Goal: Task Accomplishment & Management: Manage account settings

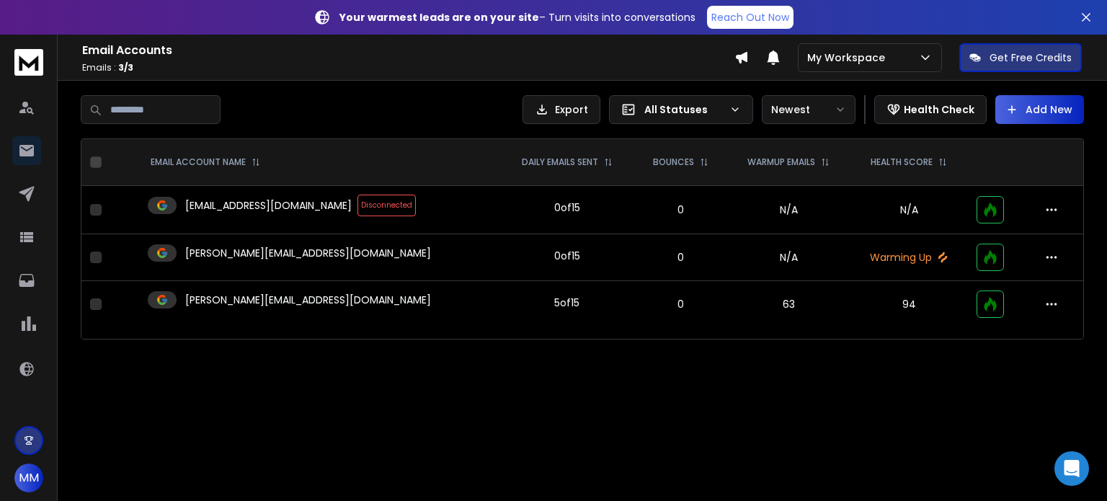
click at [358, 207] on span "Disconnected" at bounding box center [387, 206] width 58 height 22
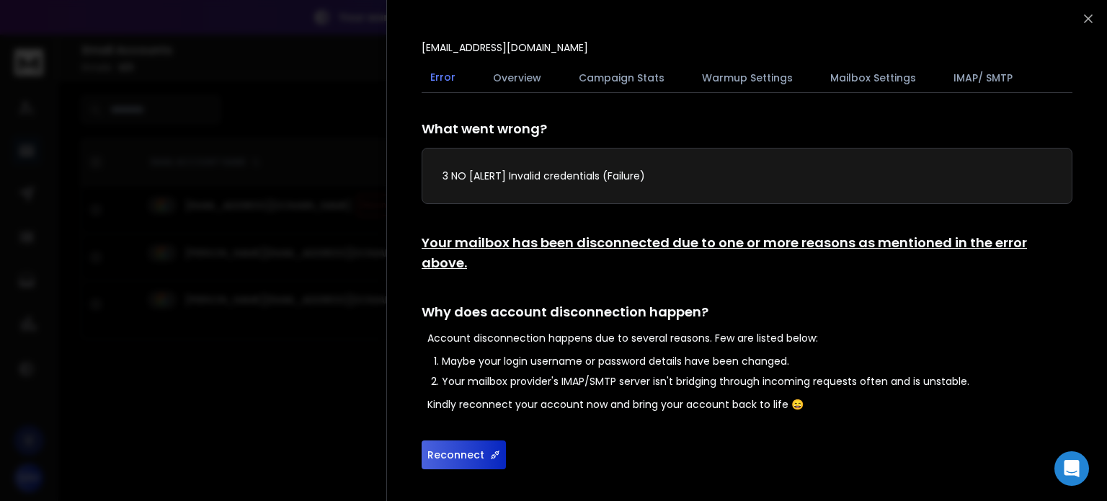
click at [463, 440] on button "Reconnect" at bounding box center [464, 454] width 84 height 29
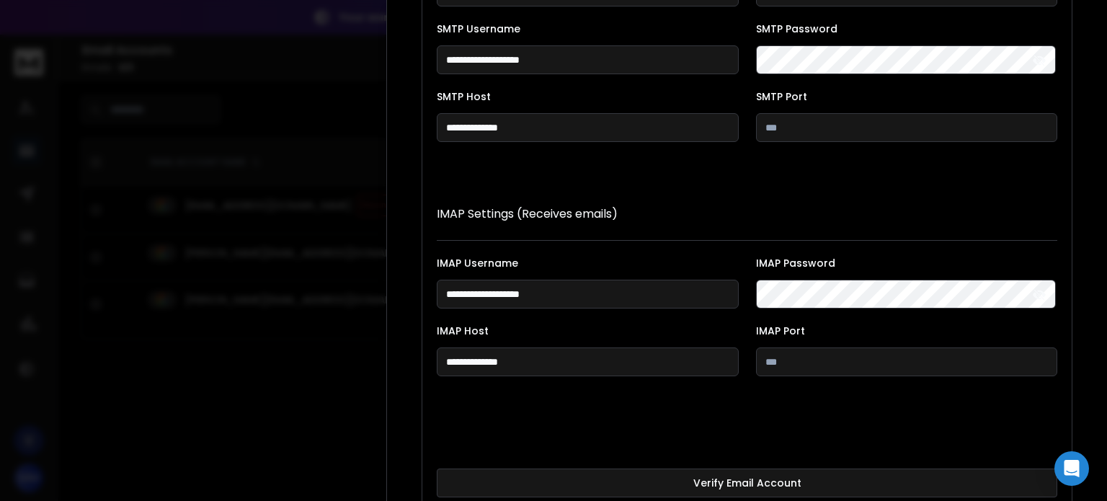
scroll to position [325, 0]
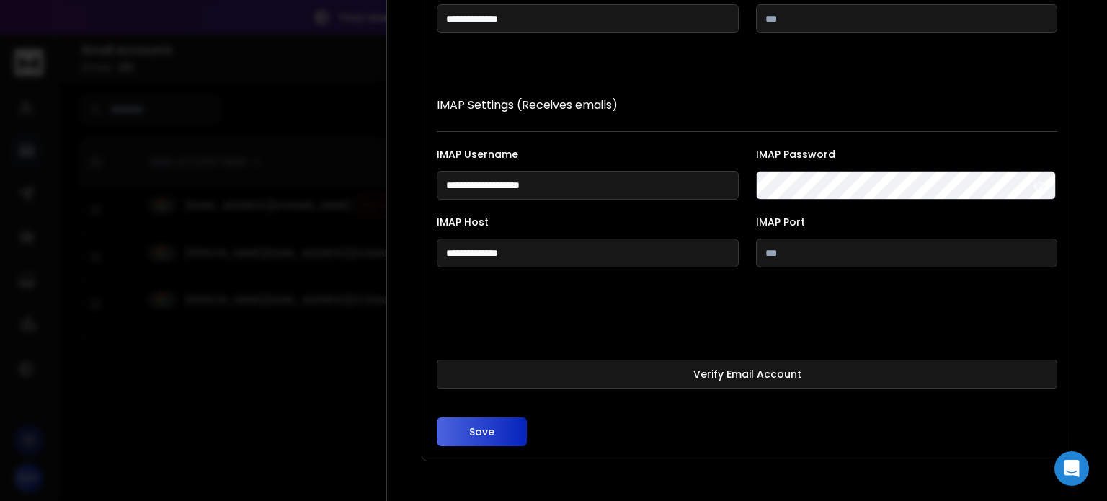
click at [477, 434] on button "Save" at bounding box center [482, 431] width 90 height 29
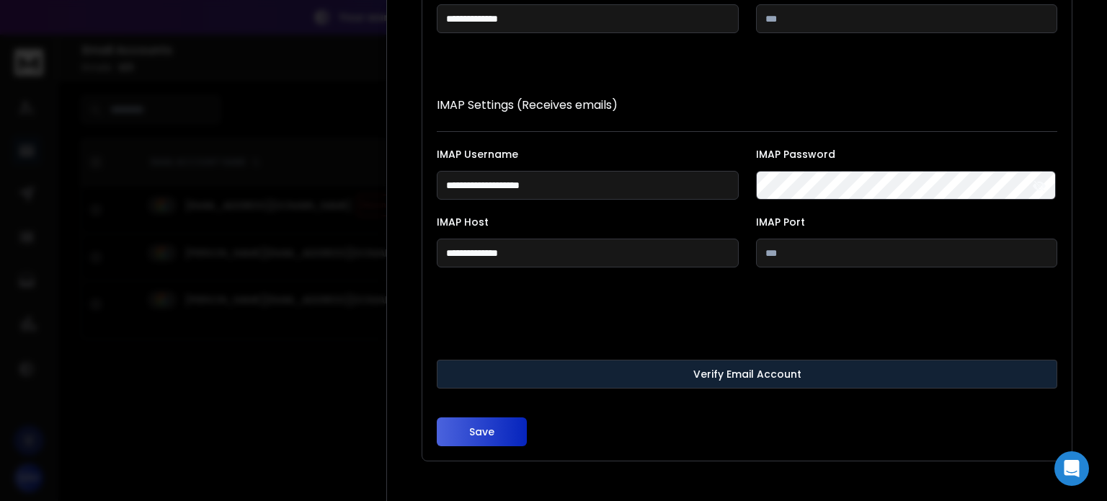
click at [709, 373] on button "Verify Email Account" at bounding box center [747, 374] width 621 height 29
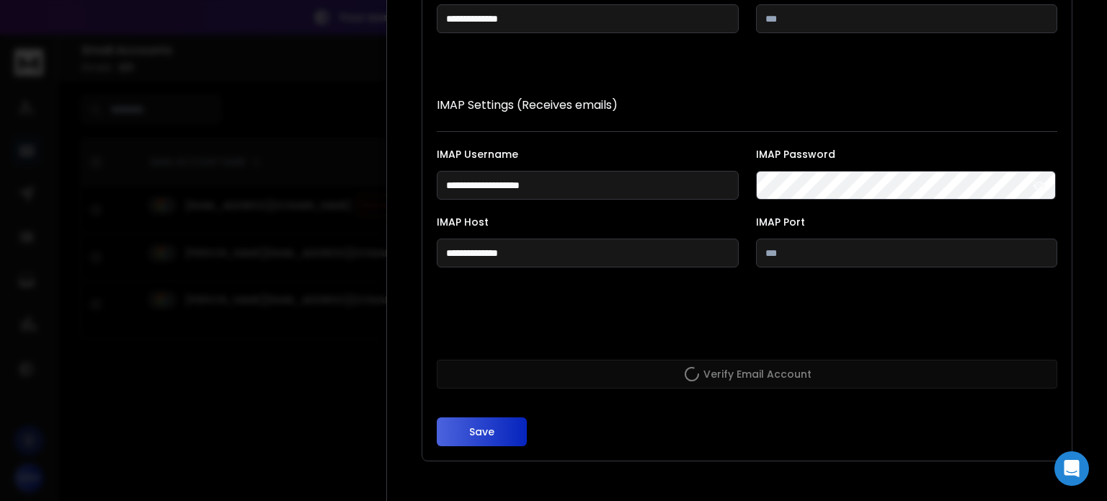
click at [1036, 185] on icon at bounding box center [1039, 185] width 13 height 13
click at [1037, 185] on icon at bounding box center [1039, 186] width 4 height 4
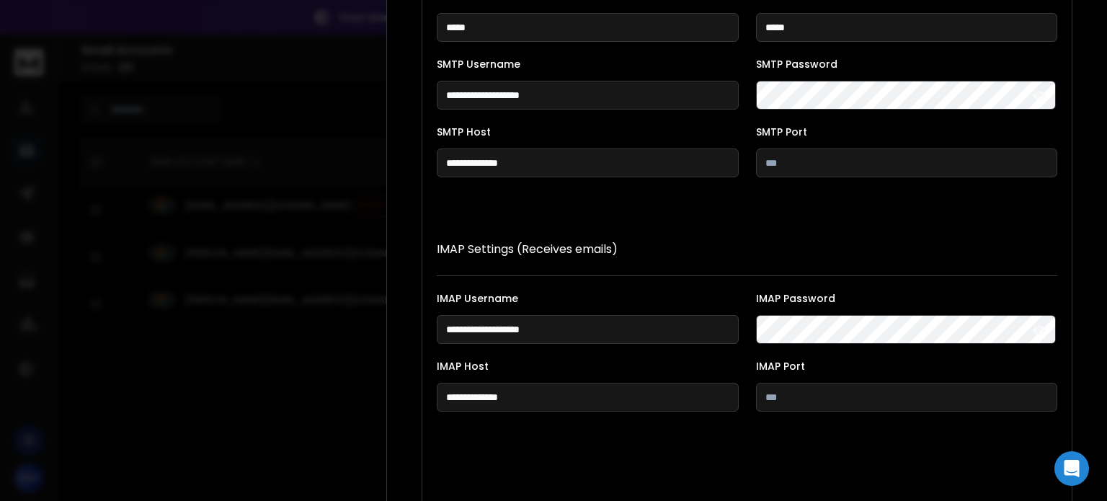
scroll to position [37, 0]
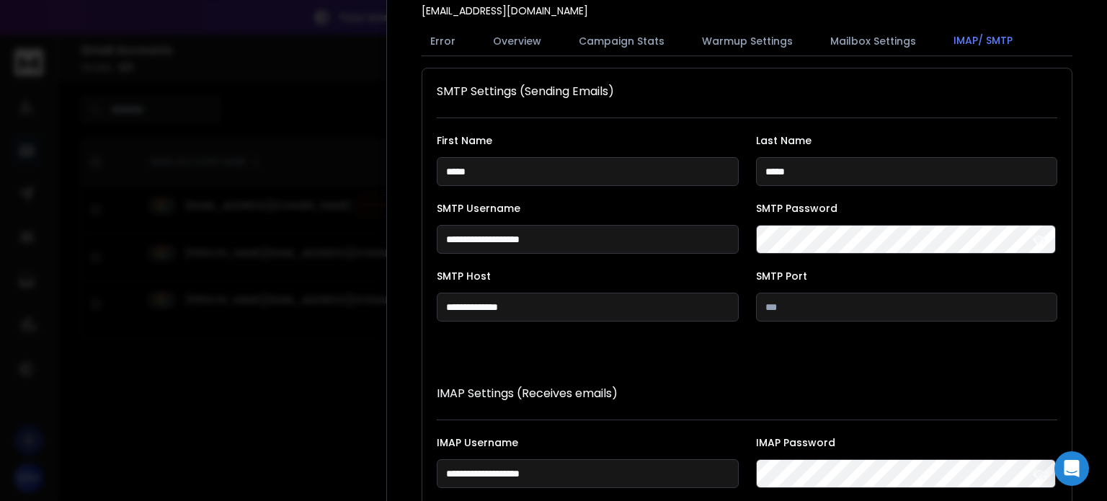
click at [730, 32] on button "Warmup Settings" at bounding box center [747, 41] width 108 height 32
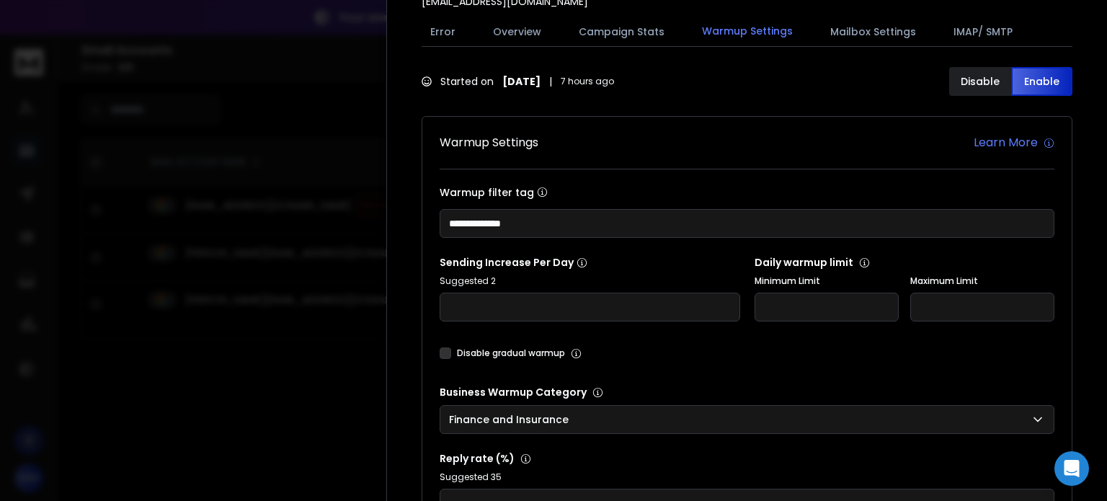
scroll to position [0, 0]
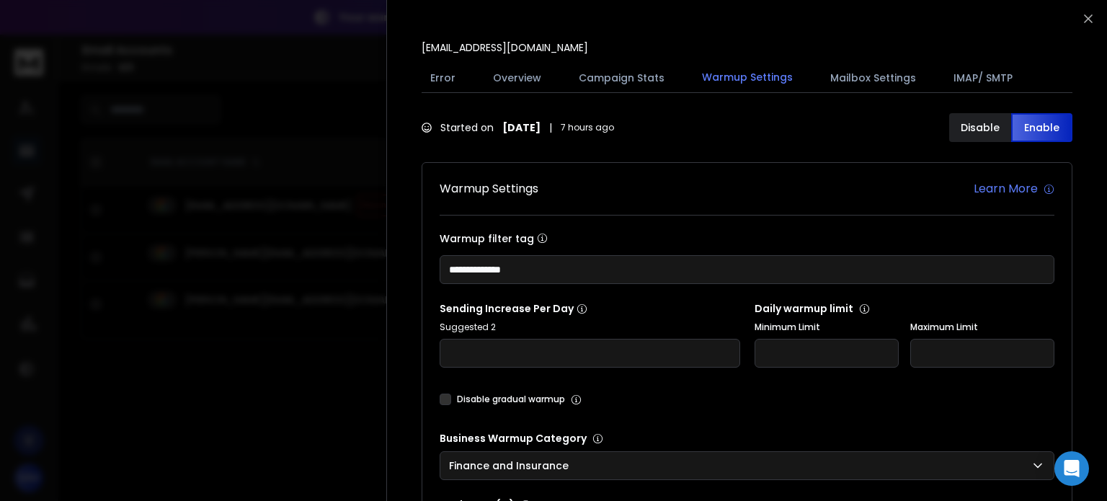
click at [850, 68] on button "Mailbox Settings" at bounding box center [873, 78] width 103 height 32
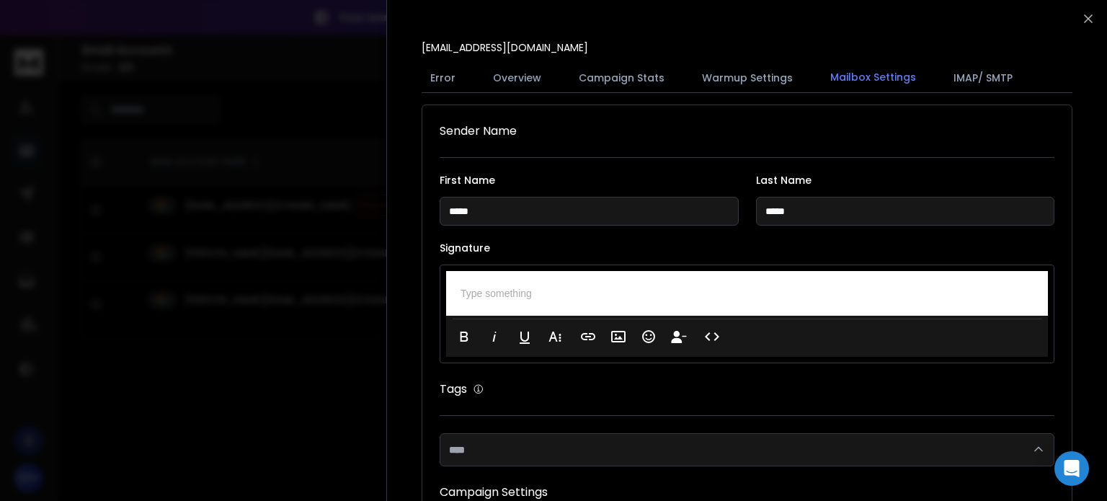
click at [445, 69] on button "Error" at bounding box center [443, 78] width 43 height 32
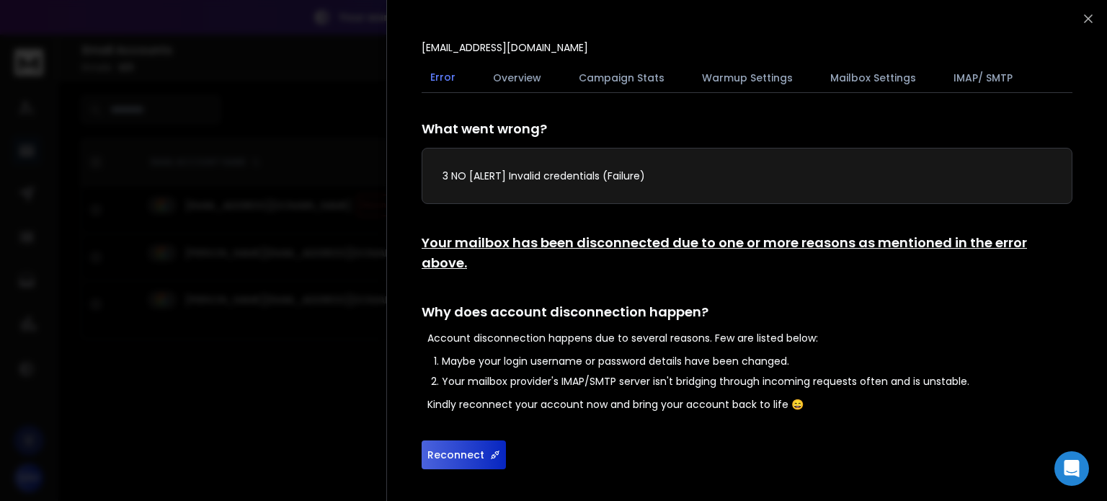
click at [512, 68] on button "Overview" at bounding box center [517, 78] width 66 height 32
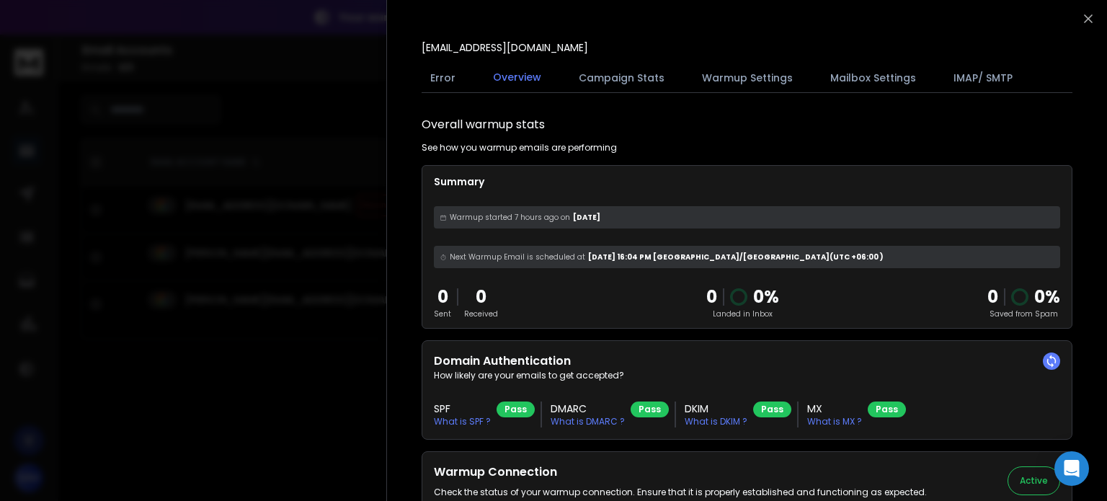
click at [438, 74] on button "Error" at bounding box center [443, 78] width 43 height 32
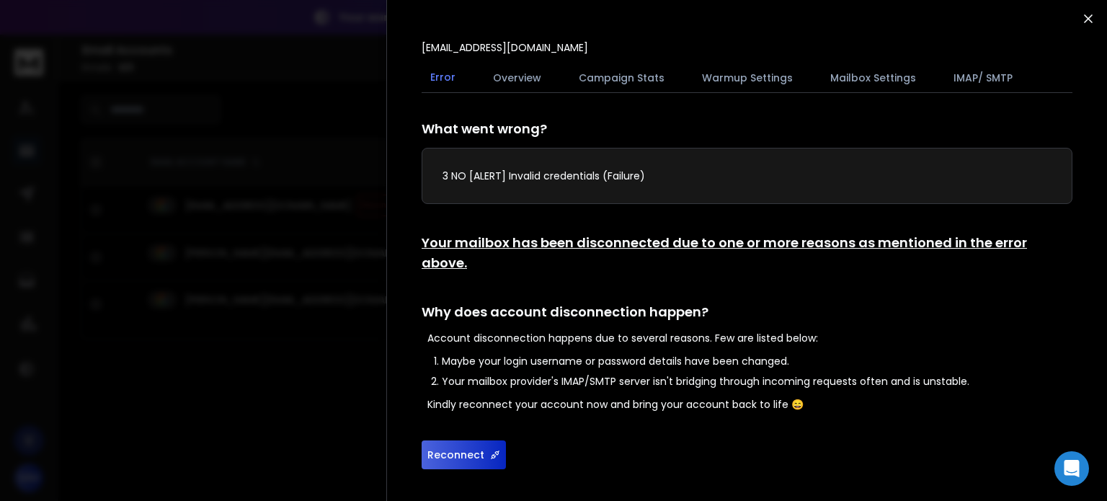
click at [1082, 18] on icon "button" at bounding box center [1088, 19] width 14 height 14
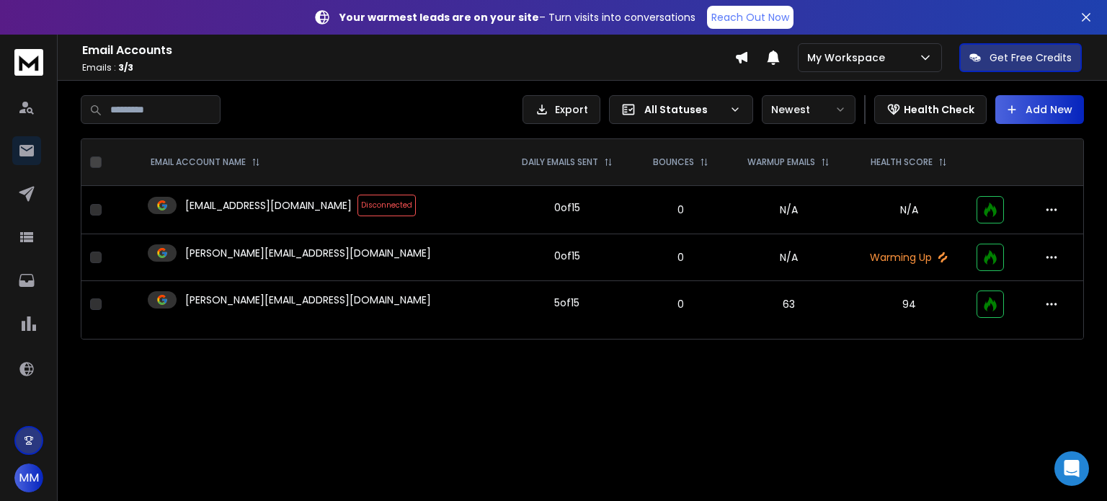
click at [358, 205] on span "Disconnected" at bounding box center [387, 206] width 58 height 22
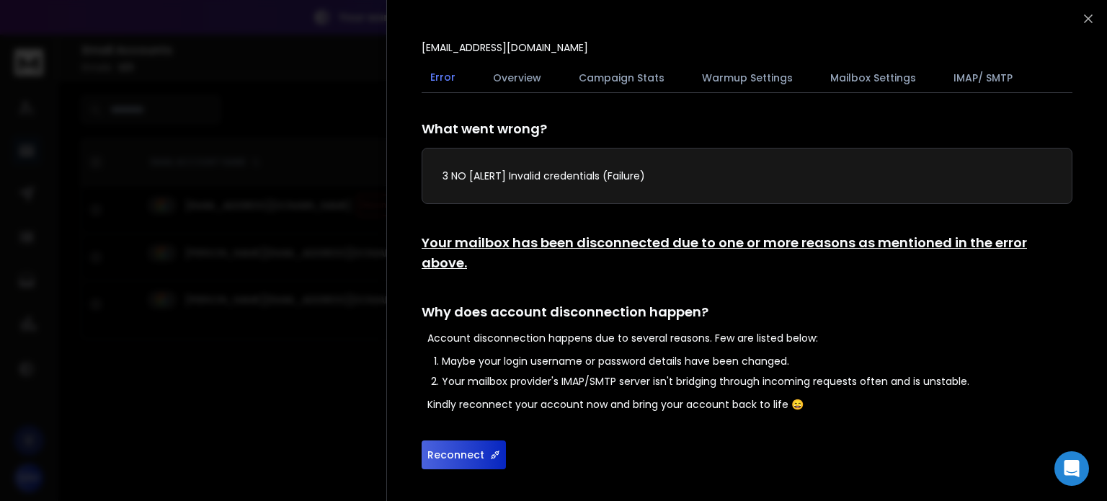
click at [461, 440] on button "Reconnect" at bounding box center [464, 454] width 84 height 29
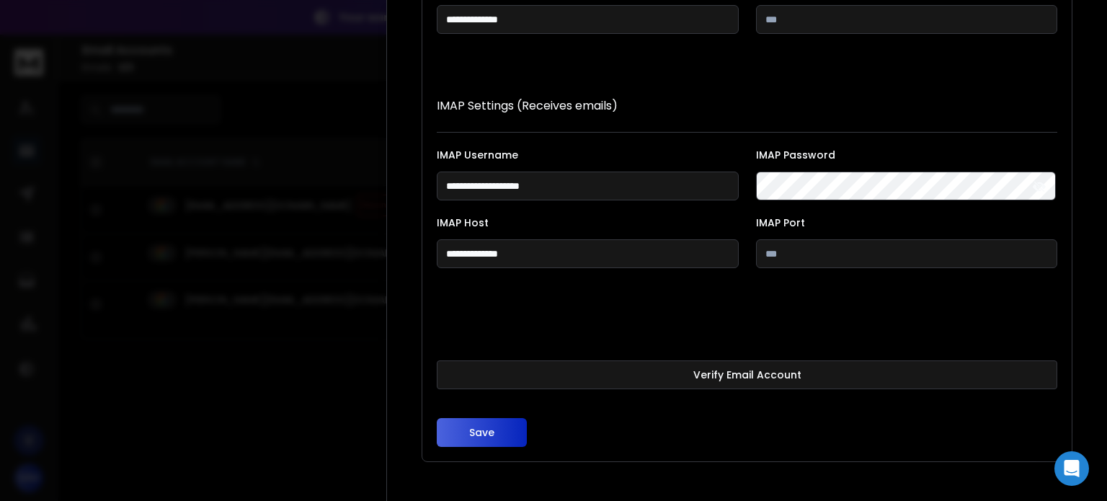
scroll to position [325, 0]
click at [484, 432] on button "Save" at bounding box center [482, 431] width 90 height 29
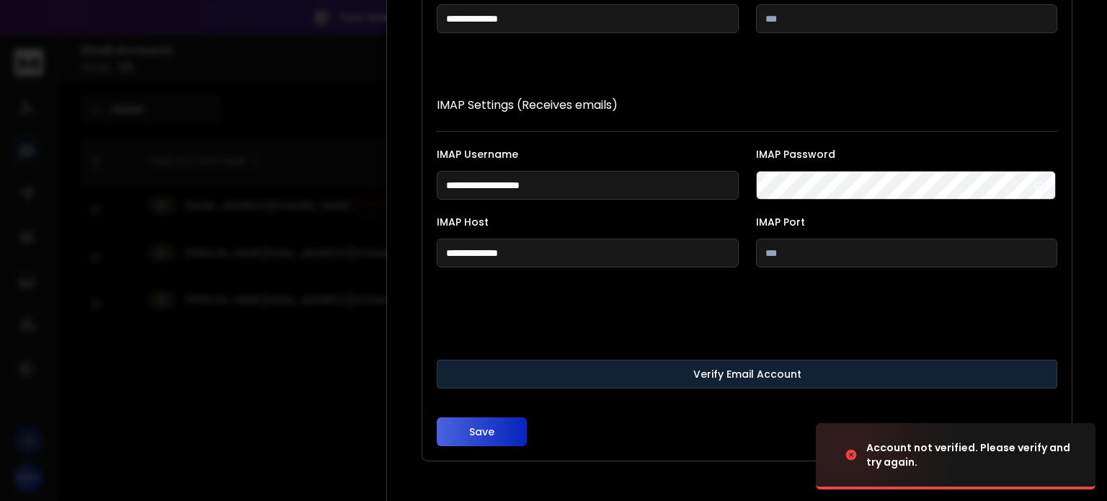
click at [709, 372] on button "Verify Email Account" at bounding box center [747, 374] width 621 height 29
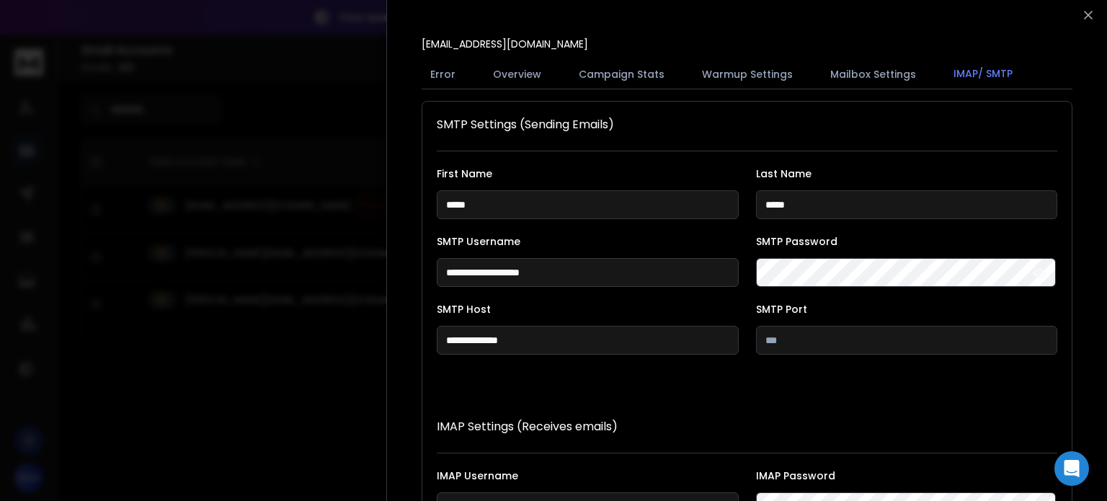
scroll to position [0, 0]
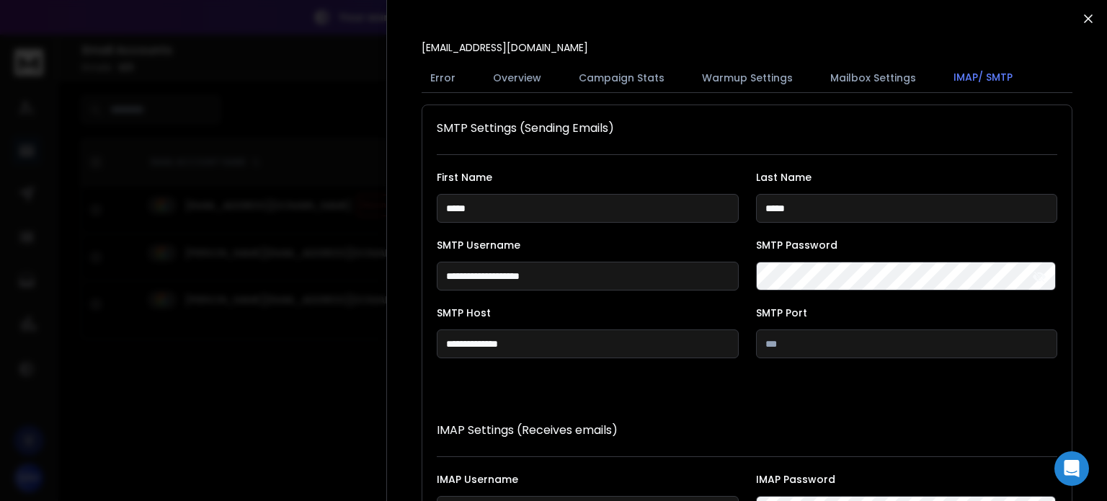
click at [1088, 14] on icon "button" at bounding box center [1088, 19] width 14 height 14
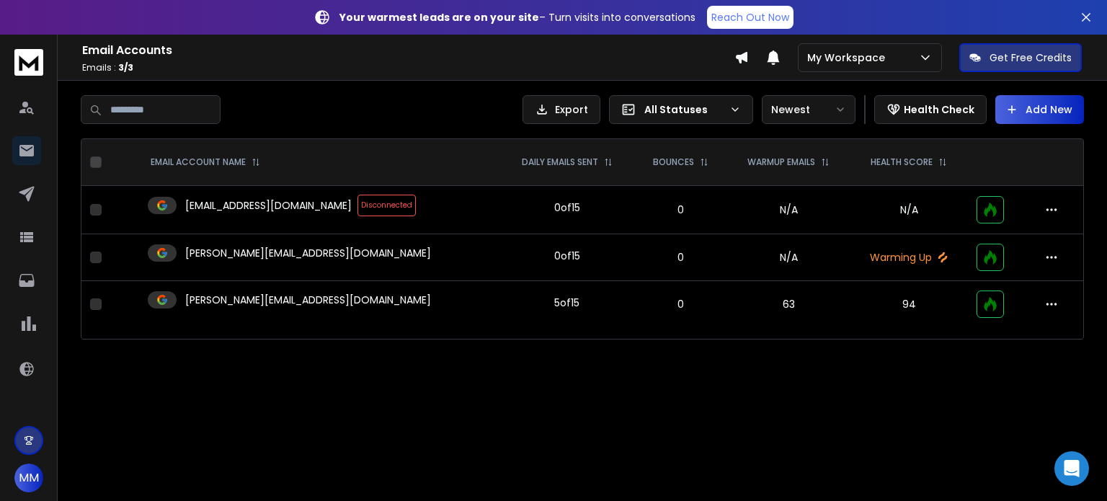
click at [286, 250] on p "[PERSON_NAME][EMAIL_ADDRESS][DOMAIN_NAME]" at bounding box center [308, 253] width 246 height 14
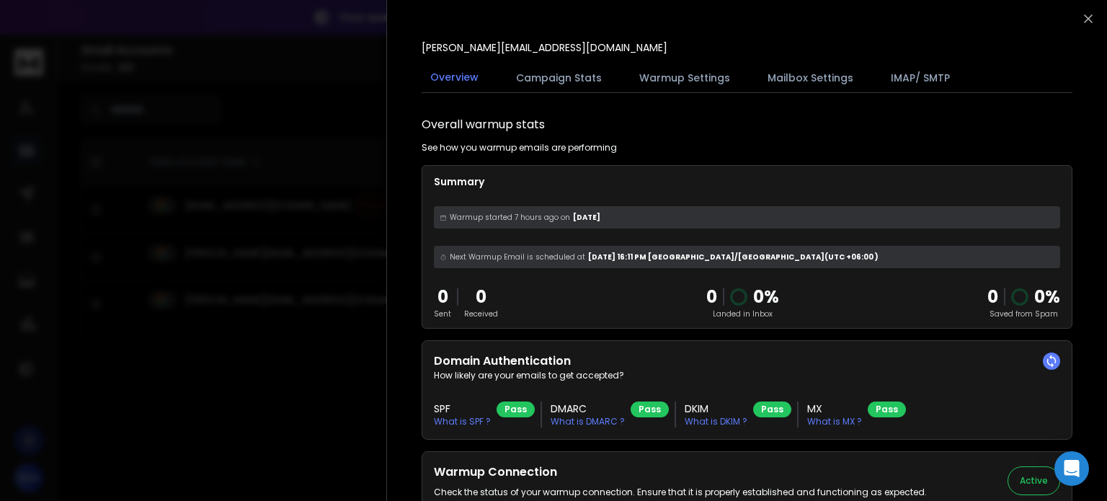
click at [464, 66] on button "Overview" at bounding box center [455, 77] width 66 height 33
click at [458, 67] on button "Overview" at bounding box center [455, 77] width 66 height 33
click at [1085, 16] on icon "button" at bounding box center [1088, 18] width 7 height 7
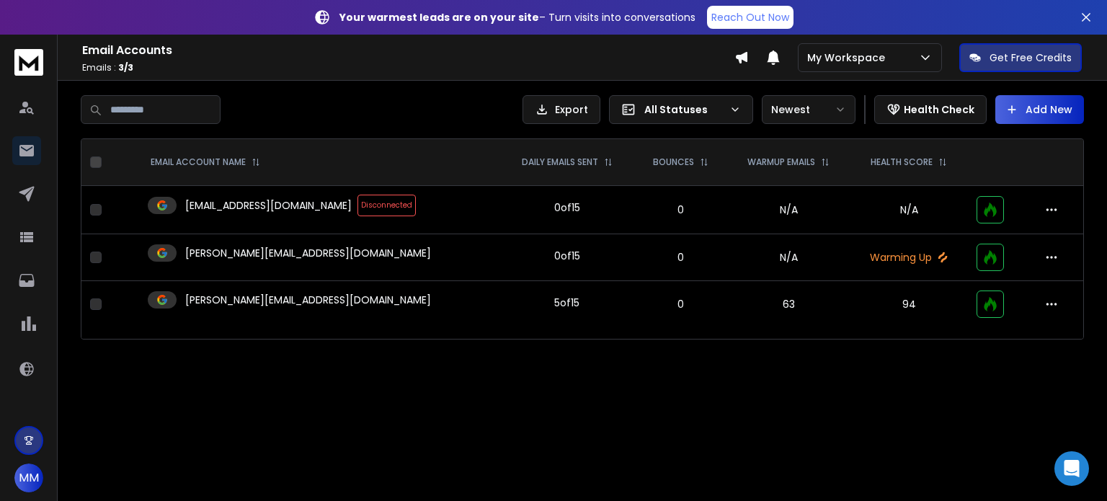
click at [259, 206] on p "[EMAIL_ADDRESS][DOMAIN_NAME]" at bounding box center [268, 205] width 167 height 14
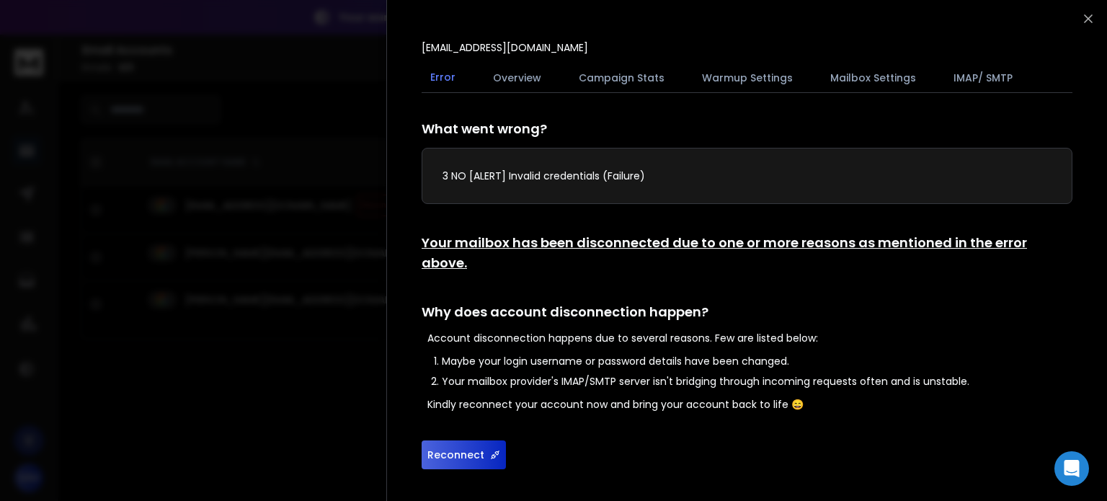
click at [461, 440] on button "Reconnect" at bounding box center [464, 454] width 84 height 29
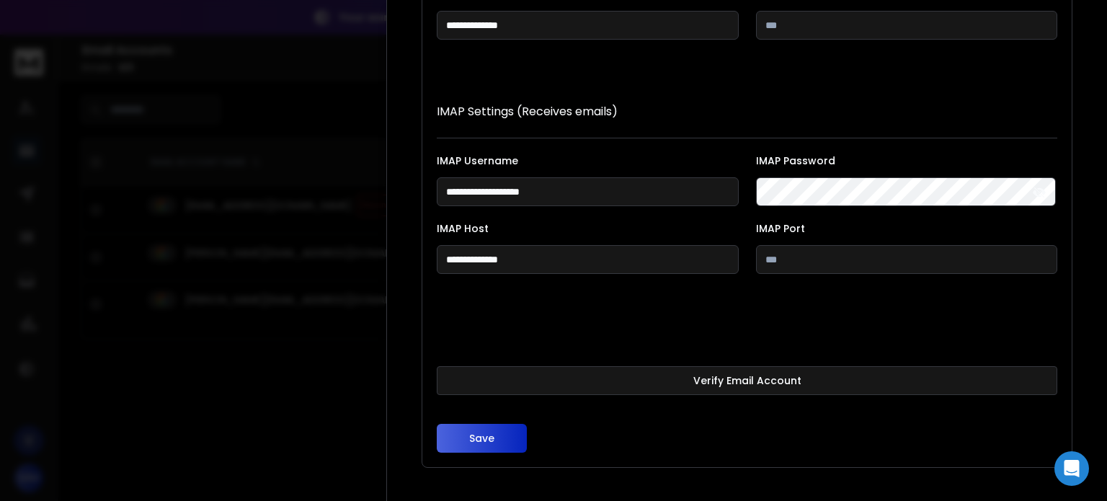
scroll to position [325, 0]
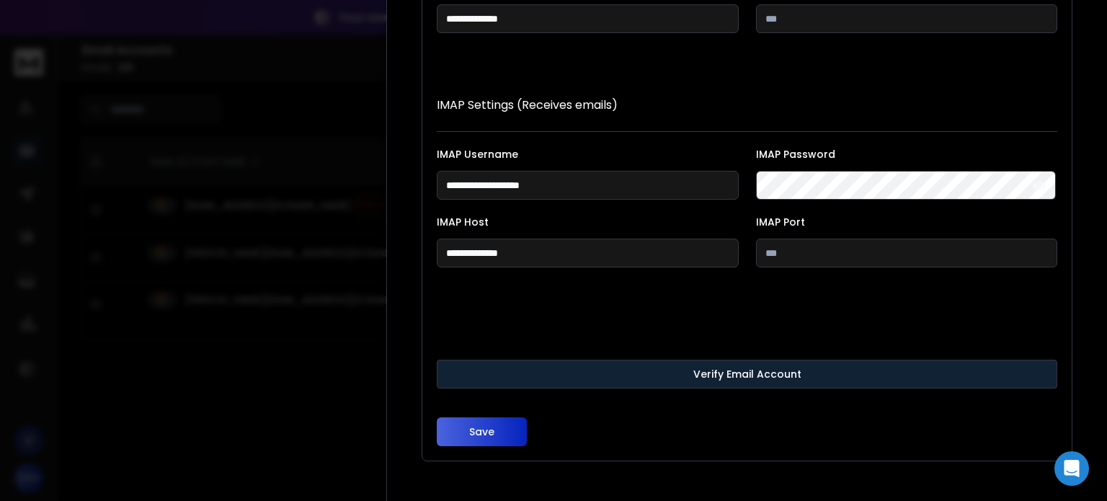
click at [739, 376] on button "Verify Email Account" at bounding box center [747, 374] width 621 height 29
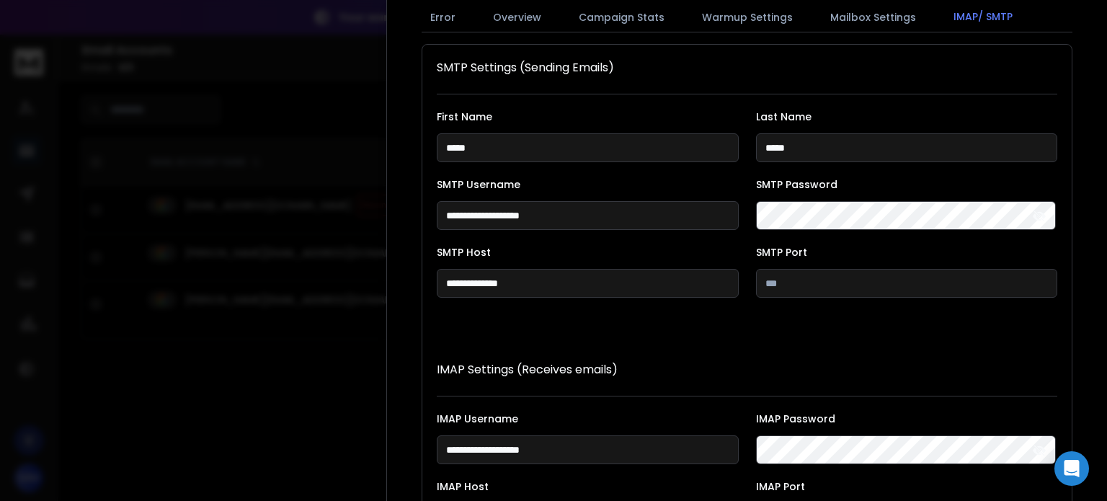
scroll to position [0, 0]
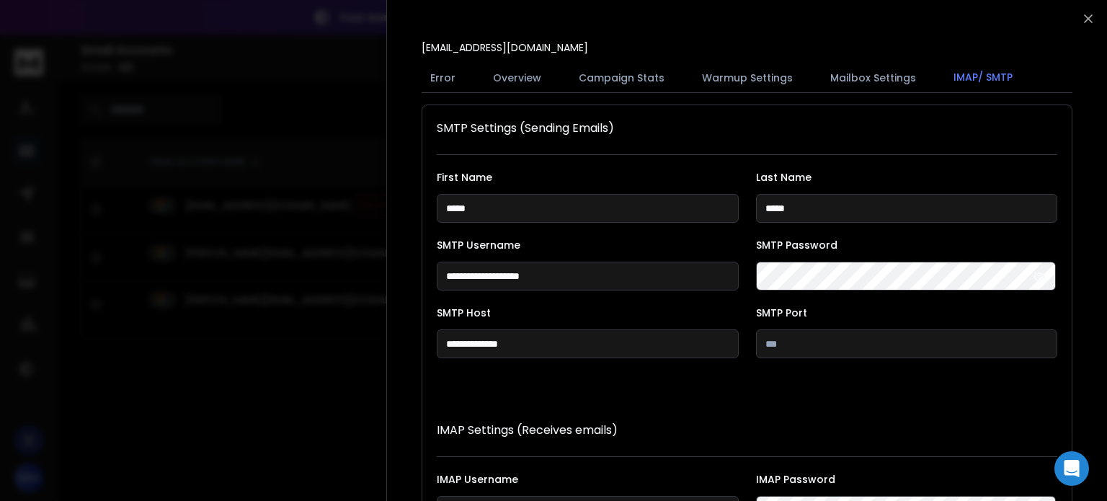
click at [444, 71] on button "Error" at bounding box center [443, 78] width 43 height 32
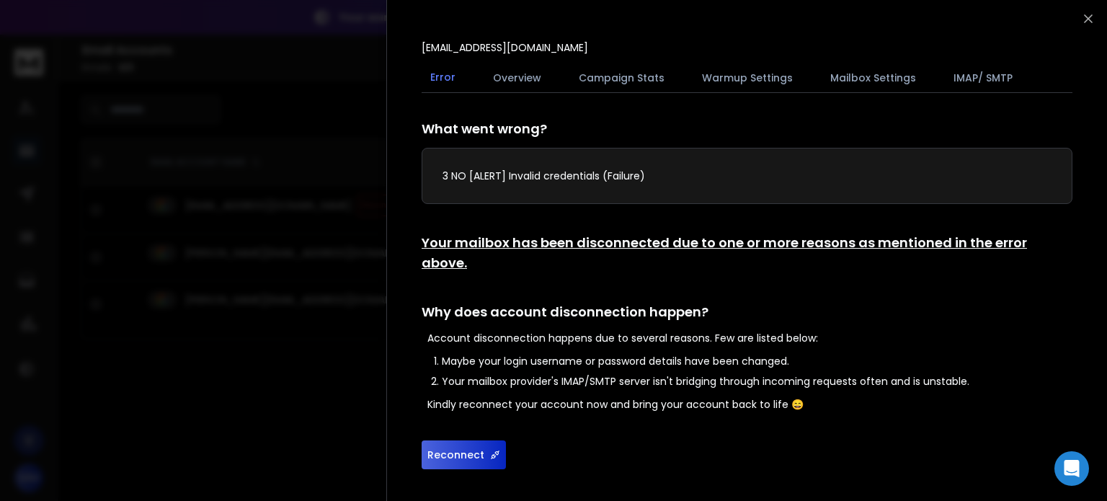
click at [984, 73] on button "IMAP/ SMTP" at bounding box center [983, 78] width 76 height 32
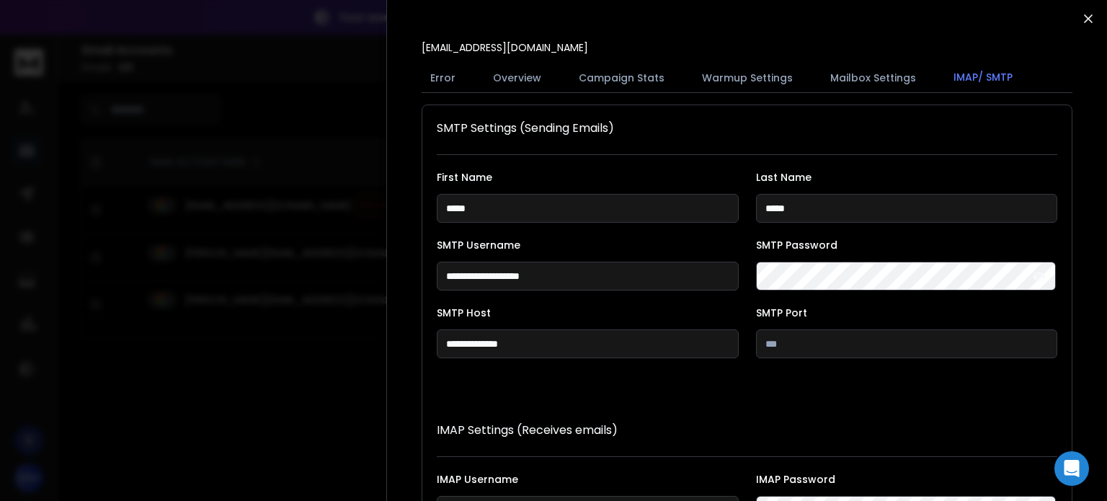
click at [1088, 17] on icon "button" at bounding box center [1088, 19] width 14 height 14
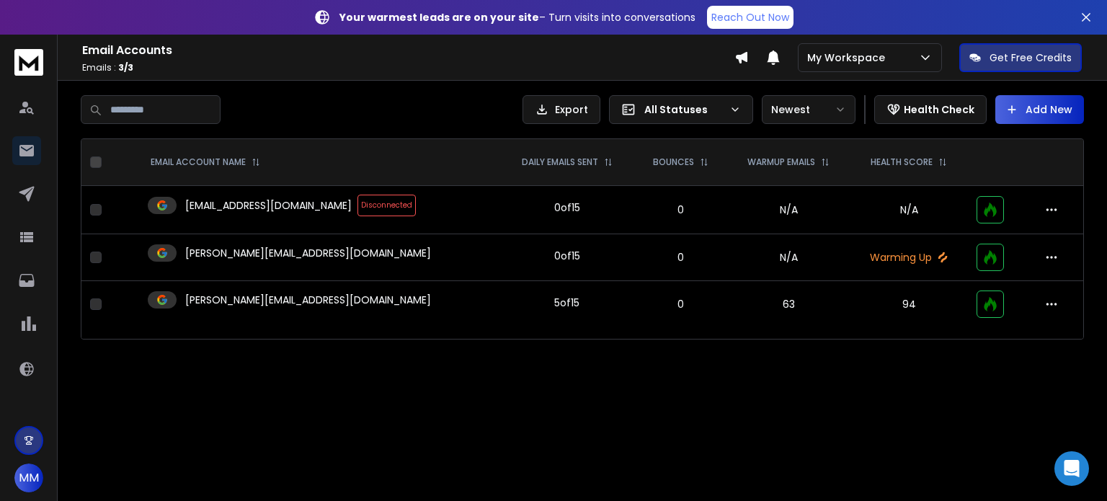
click at [259, 254] on p "[PERSON_NAME][EMAIL_ADDRESS][DOMAIN_NAME]" at bounding box center [308, 253] width 246 height 14
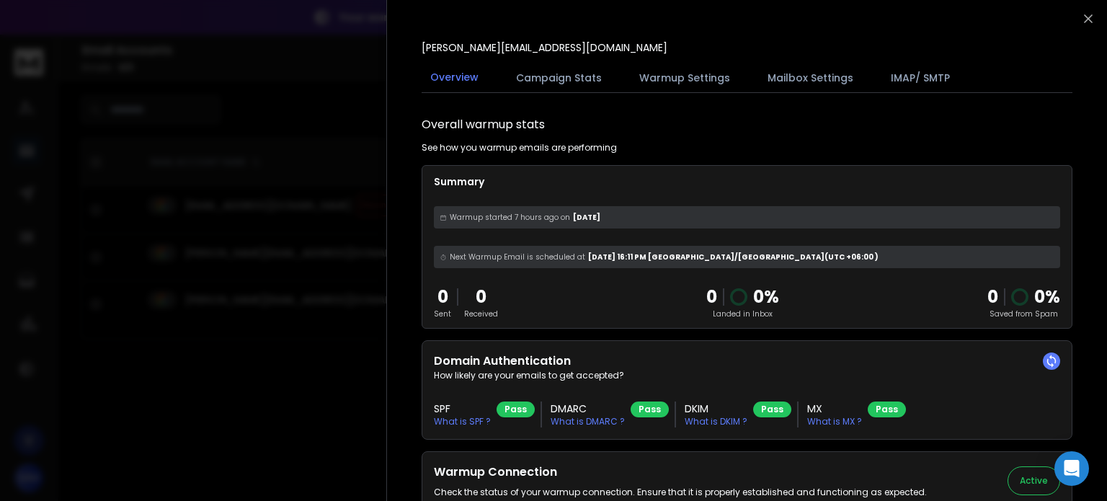
click at [921, 68] on button "IMAP/ SMTP" at bounding box center [920, 78] width 76 height 32
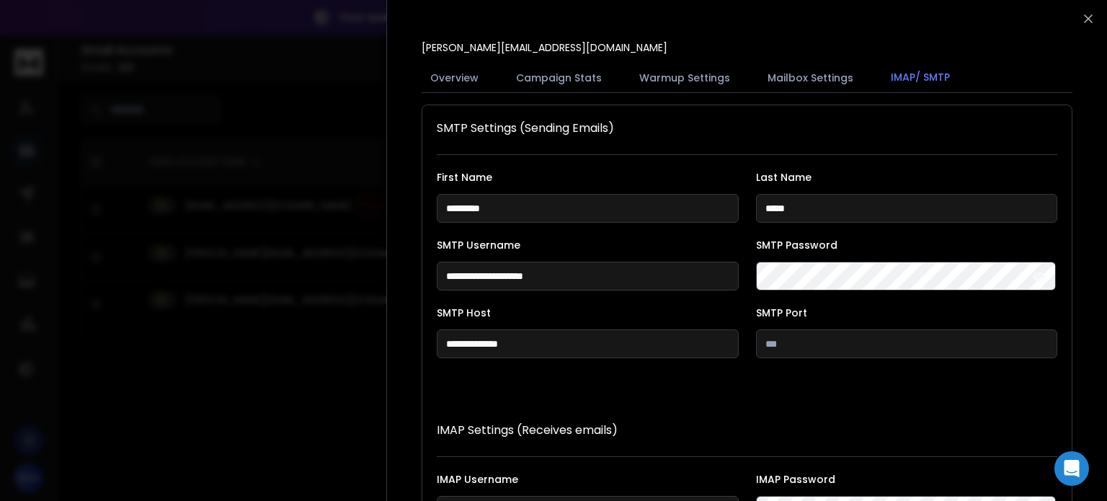
click at [1035, 278] on icon at bounding box center [1039, 276] width 13 height 13
click at [1039, 273] on icon at bounding box center [1039, 276] width 13 height 9
click at [1085, 17] on icon "button" at bounding box center [1088, 18] width 7 height 7
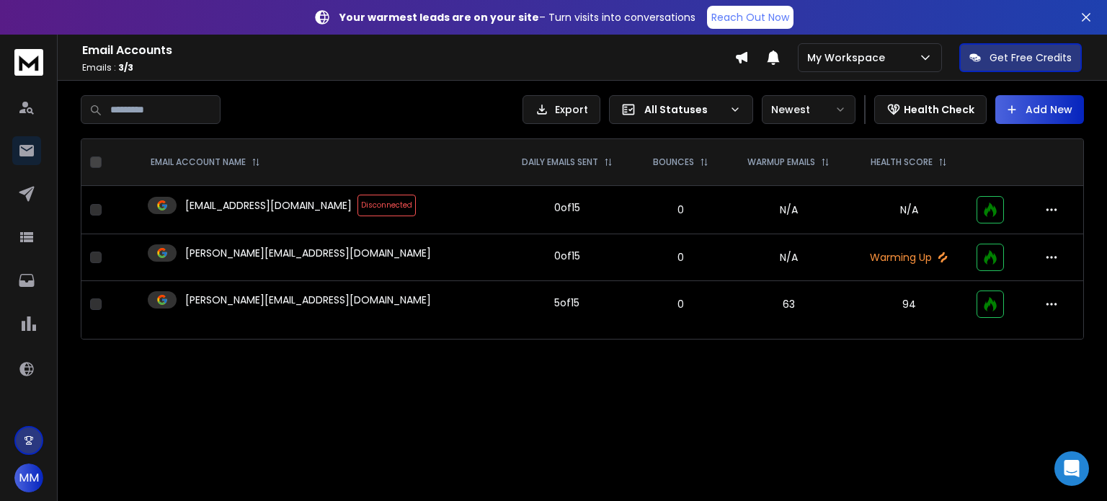
click at [267, 203] on p "[EMAIL_ADDRESS][DOMAIN_NAME]" at bounding box center [268, 205] width 167 height 14
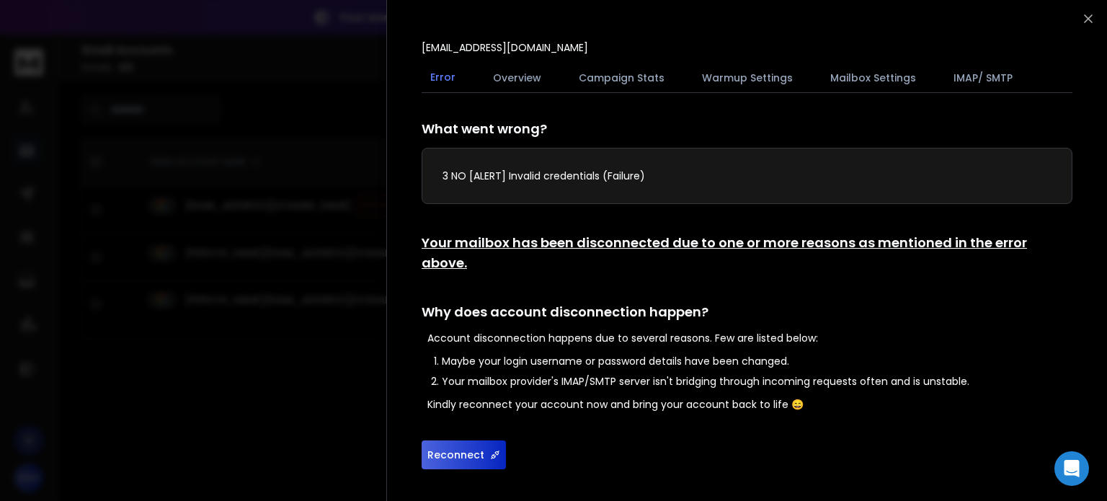
click at [954, 68] on button "IMAP/ SMTP" at bounding box center [983, 78] width 76 height 32
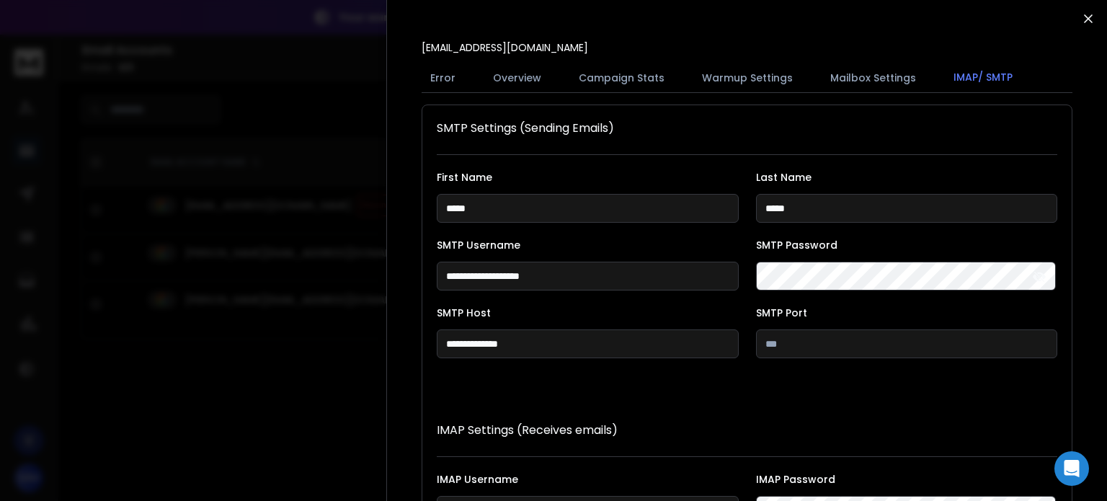
click at [1083, 21] on icon "button" at bounding box center [1088, 19] width 14 height 14
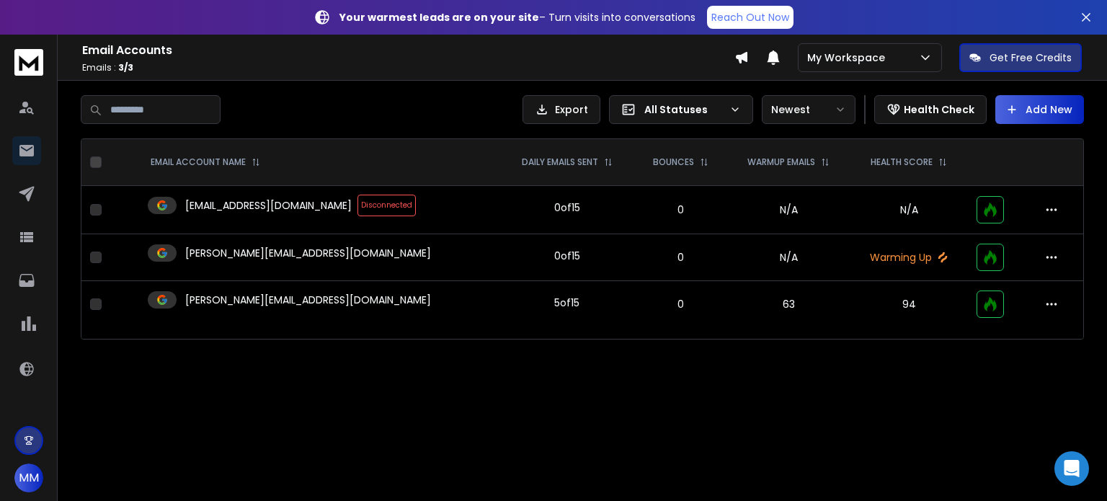
click at [242, 252] on p "[PERSON_NAME][EMAIL_ADDRESS][DOMAIN_NAME]" at bounding box center [308, 253] width 246 height 14
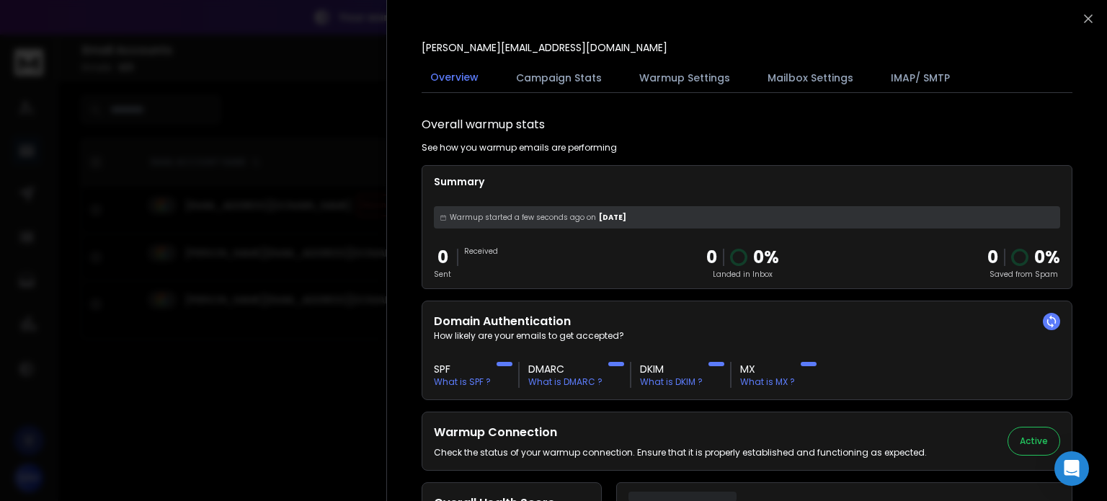
click at [909, 71] on button "IMAP/ SMTP" at bounding box center [920, 78] width 76 height 32
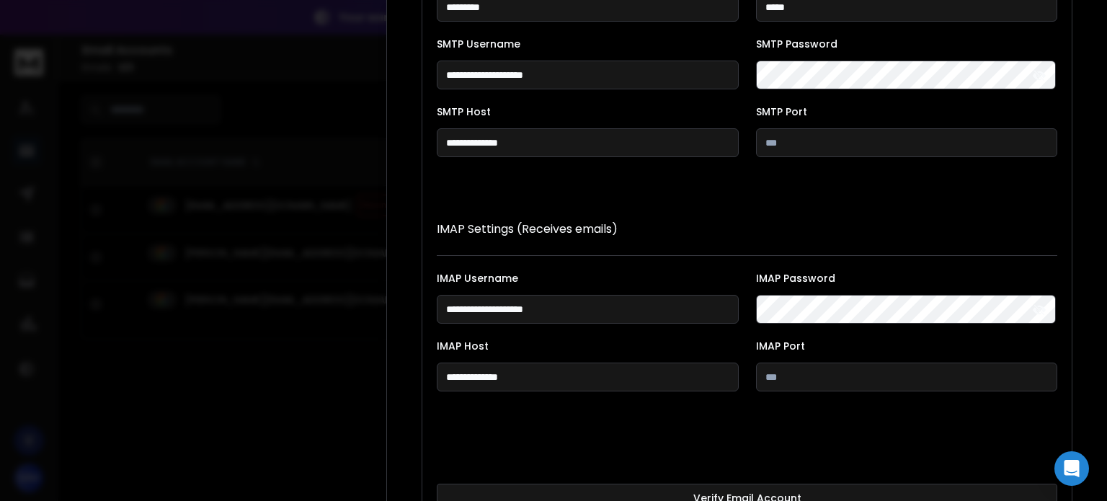
scroll to position [181, 0]
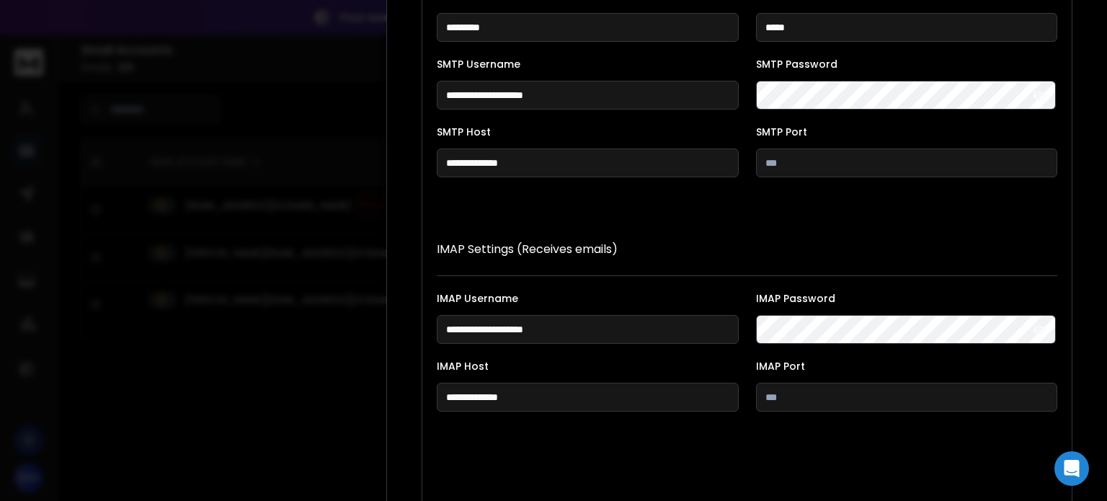
click at [311, 371] on div at bounding box center [553, 250] width 1107 height 501
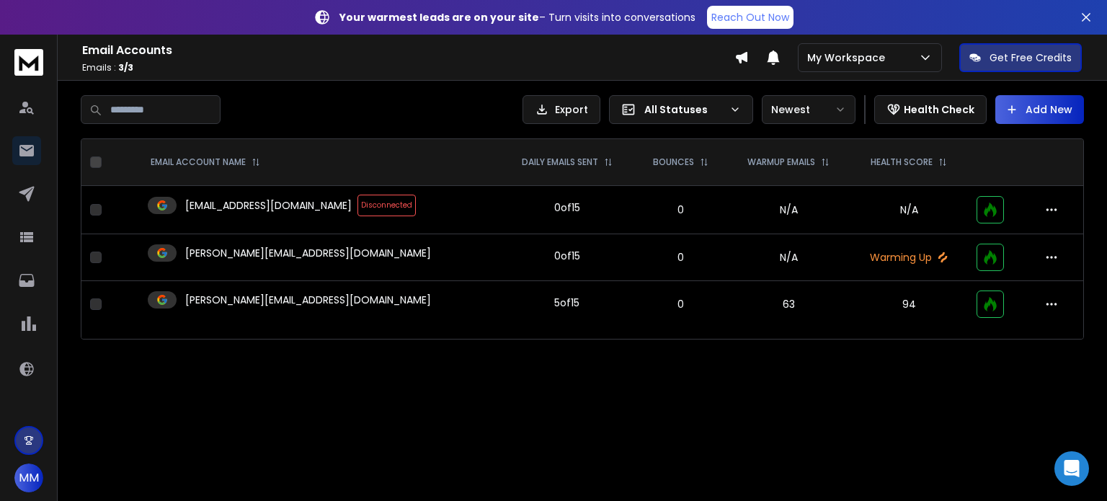
click at [262, 206] on p "[EMAIL_ADDRESS][DOMAIN_NAME]" at bounding box center [268, 205] width 167 height 14
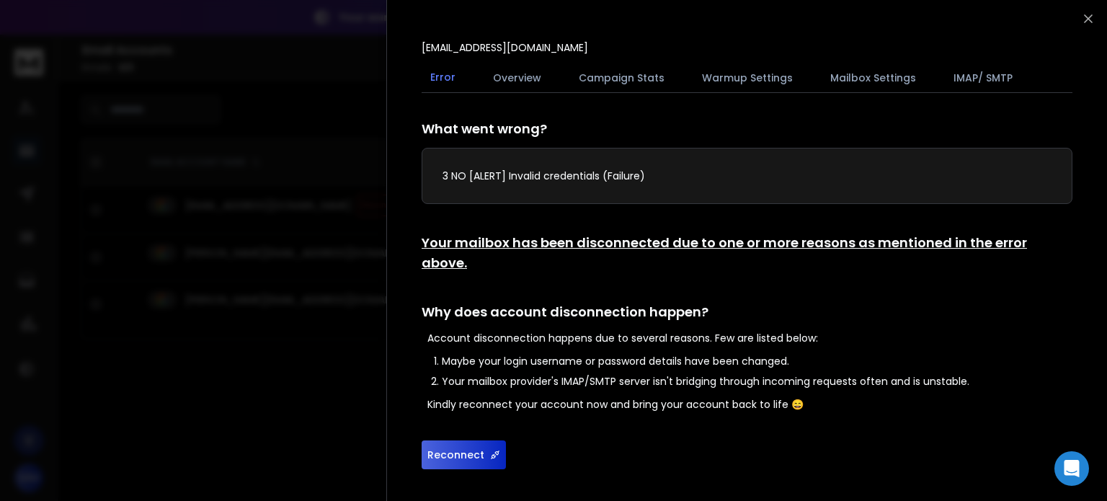
click at [984, 66] on button "IMAP/ SMTP" at bounding box center [983, 78] width 76 height 32
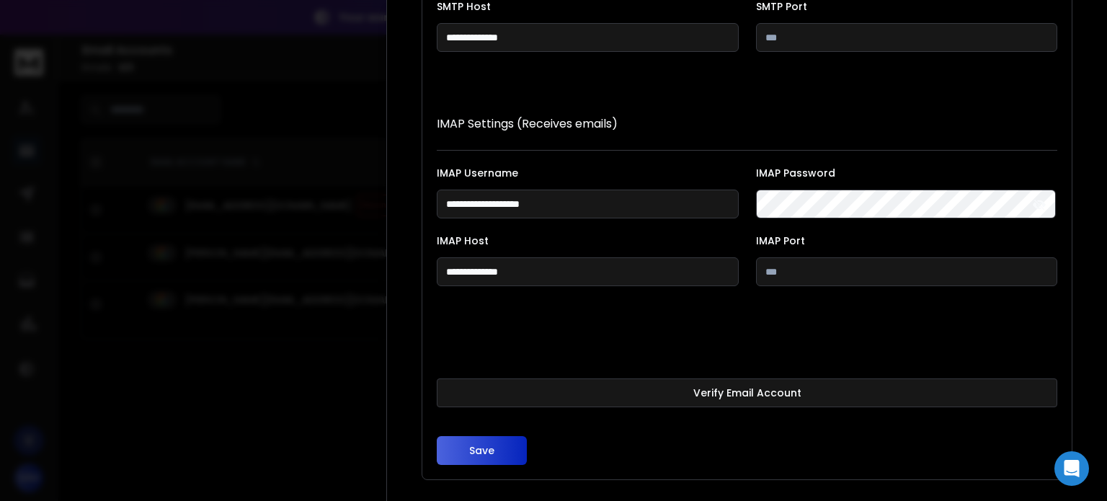
scroll to position [325, 0]
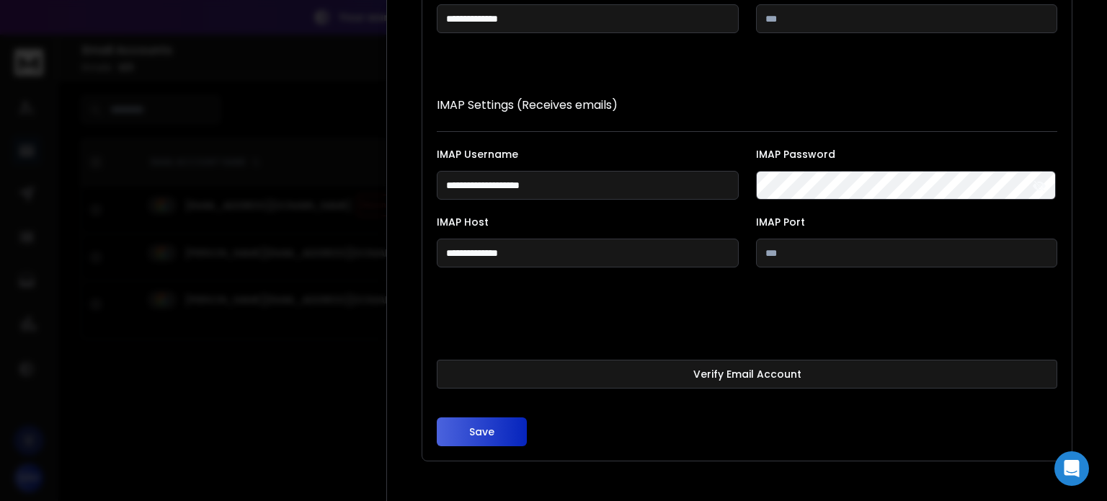
click at [240, 328] on div at bounding box center [553, 250] width 1107 height 501
